Goal: Information Seeking & Learning: Stay updated

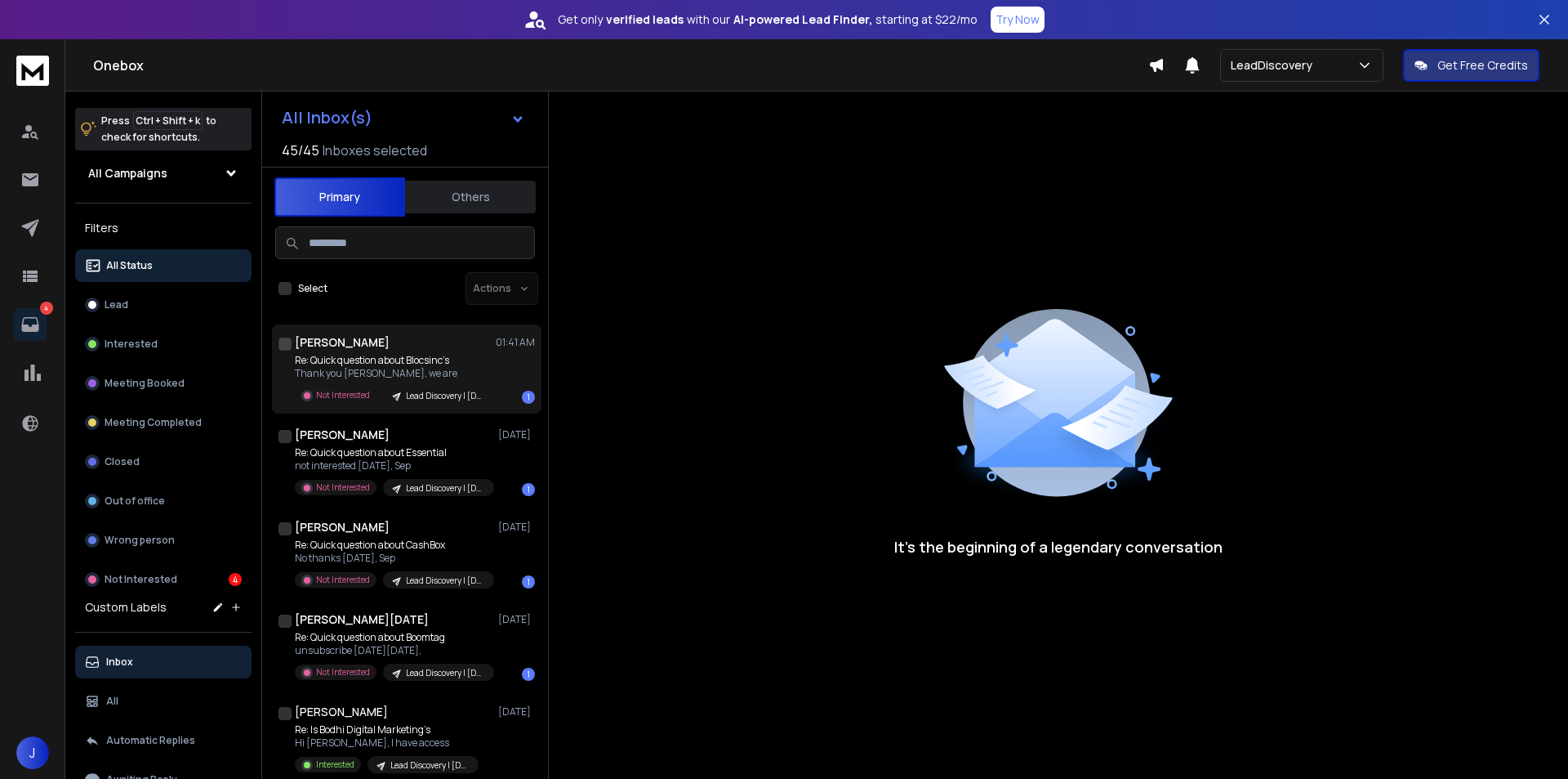
click at [447, 355] on p "Re: Quick question about Blocsinc’s" at bounding box center [392, 360] width 196 height 13
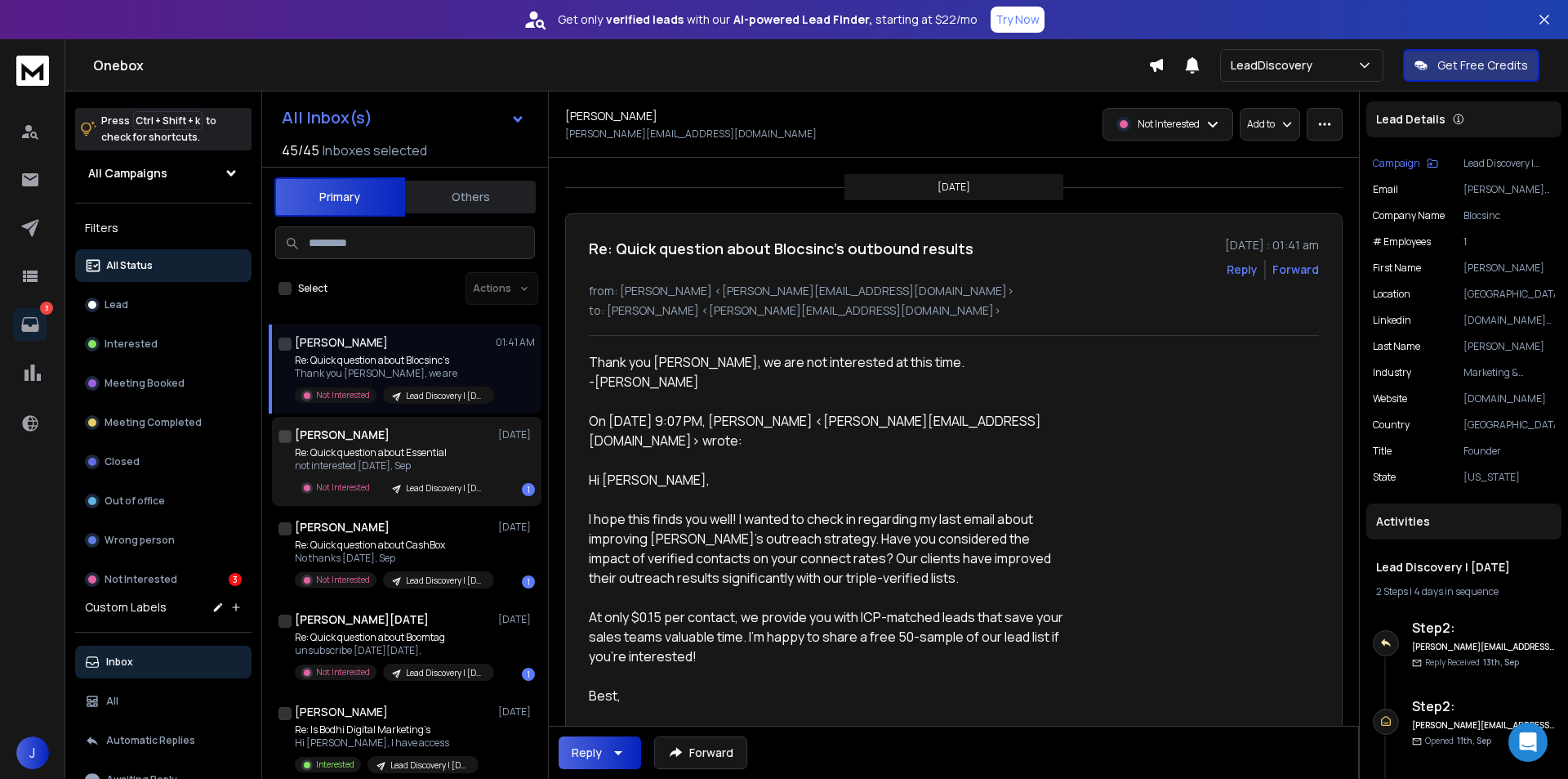
click at [422, 445] on div "[PERSON_NAME] [DATE] Re: Quick question about Essential not interested [DATE], …" at bounding box center [414, 461] width 240 height 69
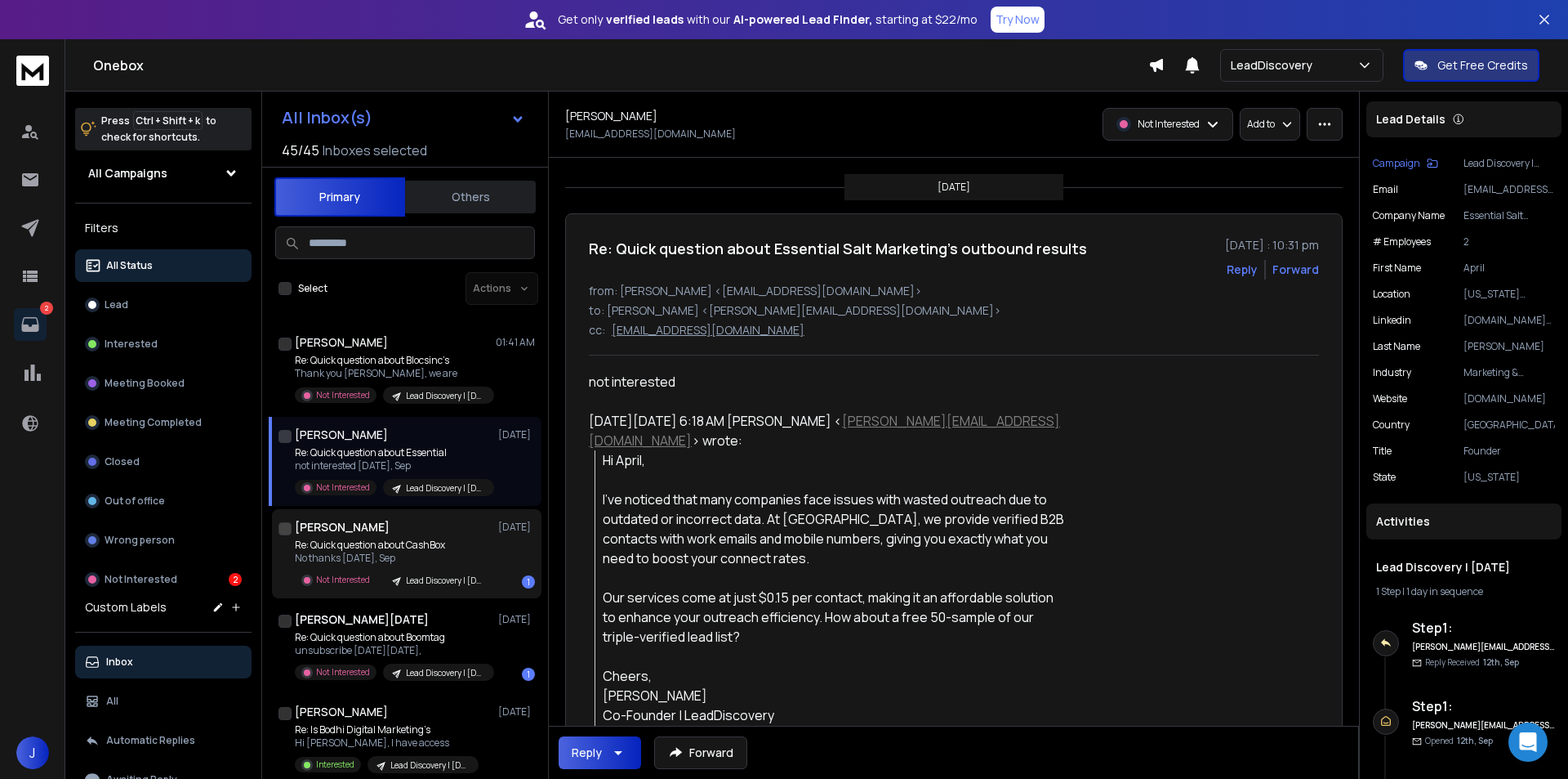
click at [425, 541] on p "Re: Quick question about CashBox" at bounding box center [392, 544] width 196 height 13
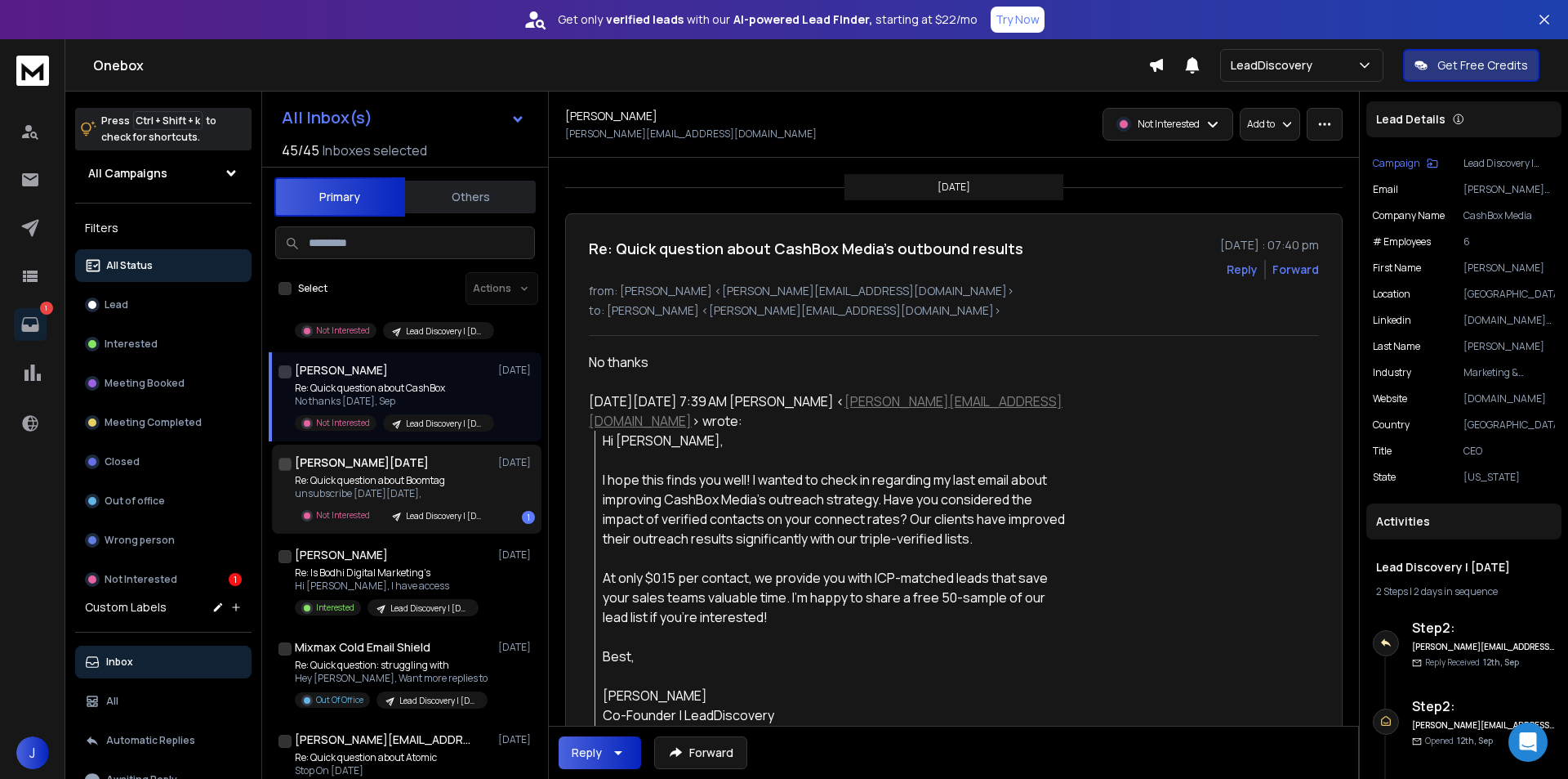
scroll to position [164, 0]
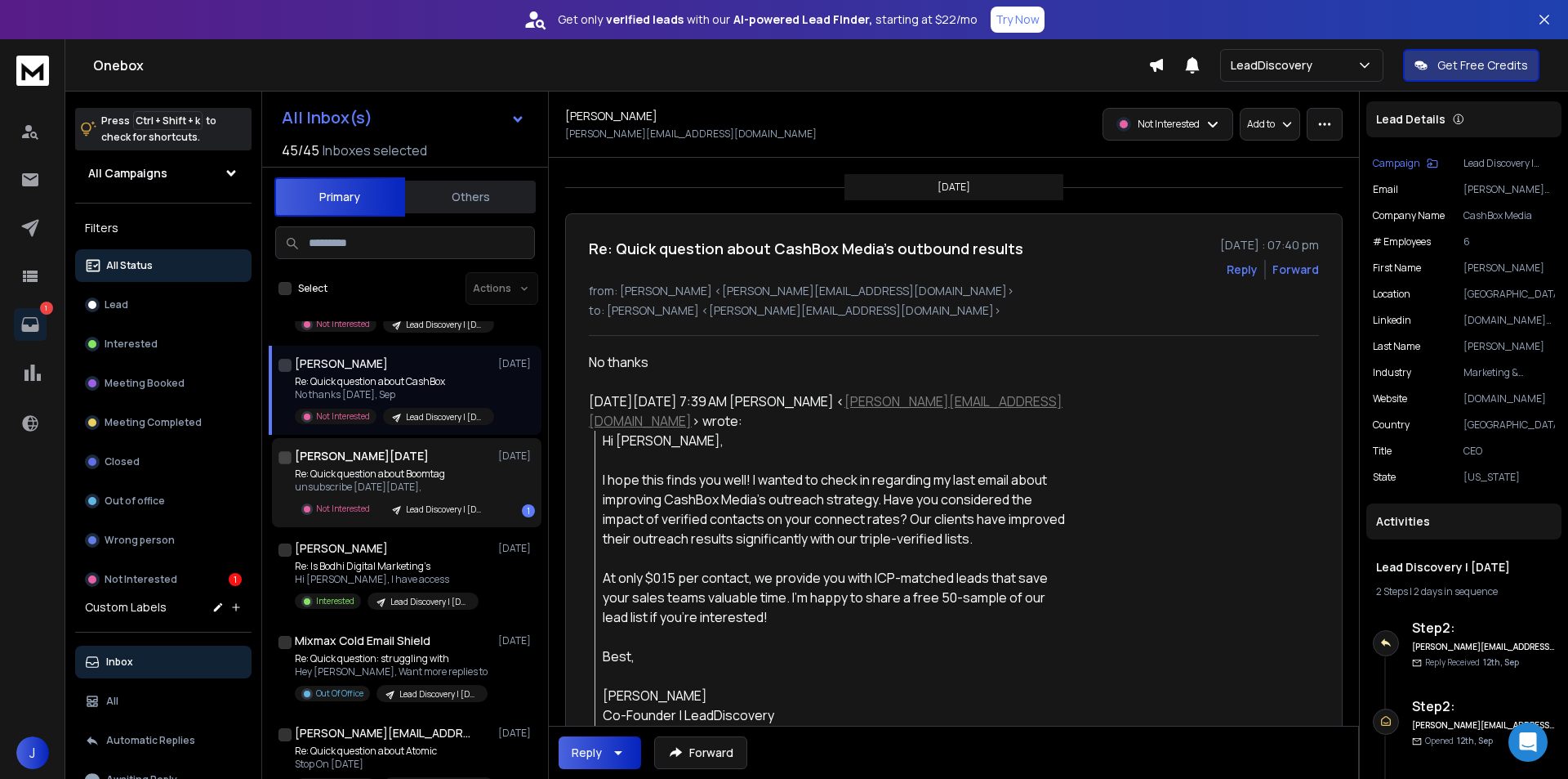
click at [410, 471] on p "Re: Quick question about Boomtag" at bounding box center [392, 474] width 196 height 13
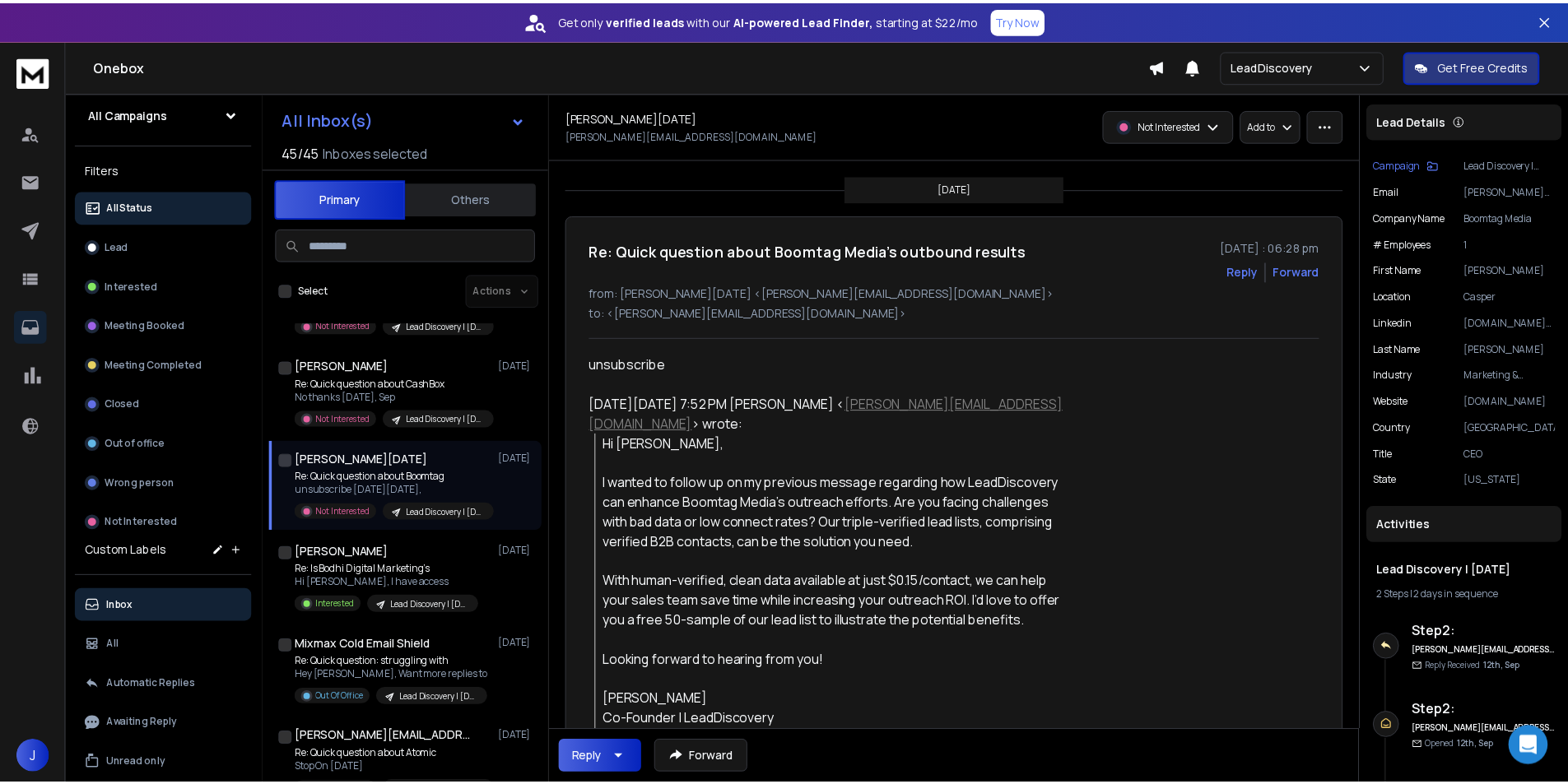
scroll to position [0, 0]
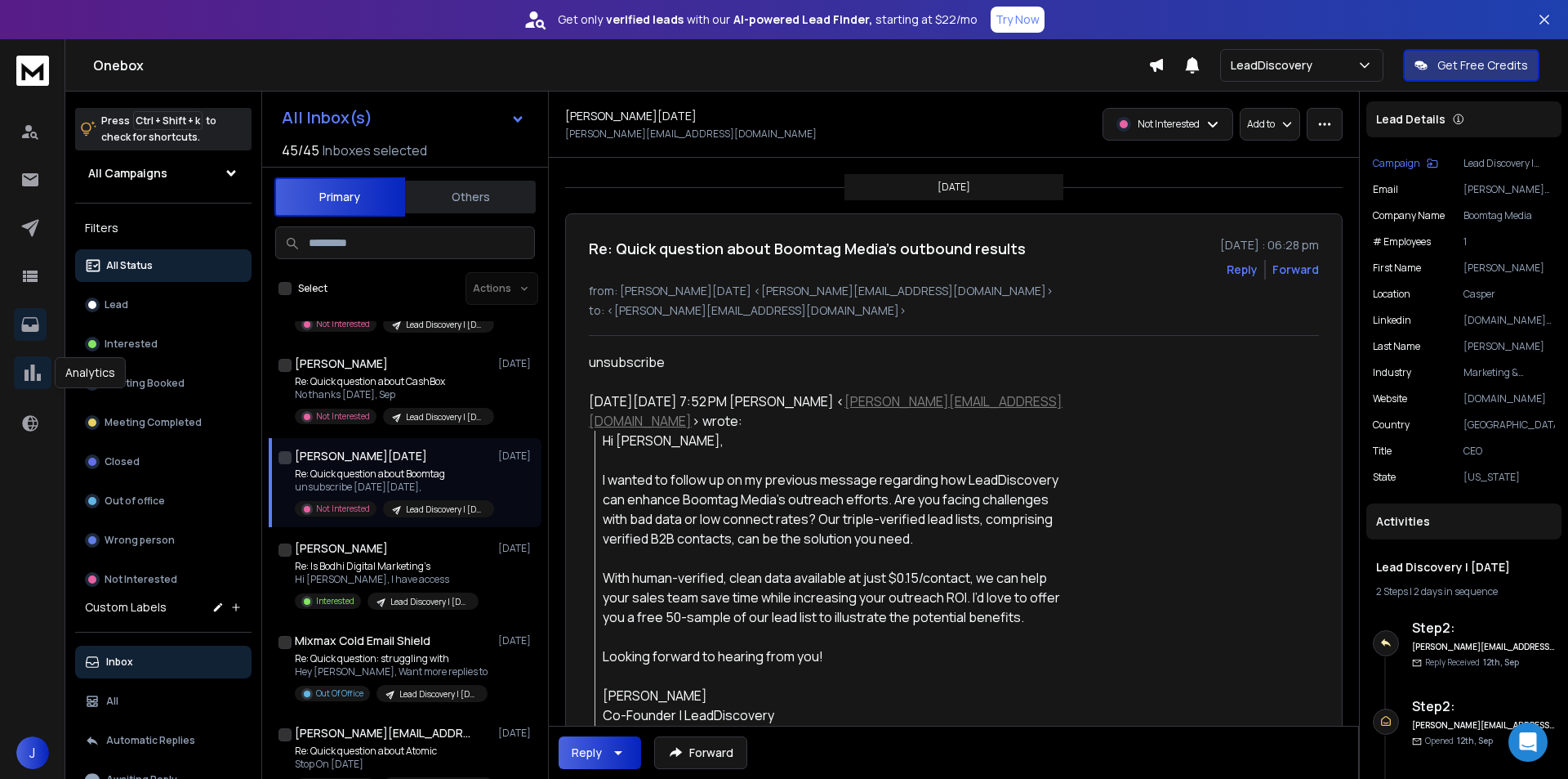
click at [26, 374] on icon at bounding box center [32, 373] width 16 height 16
